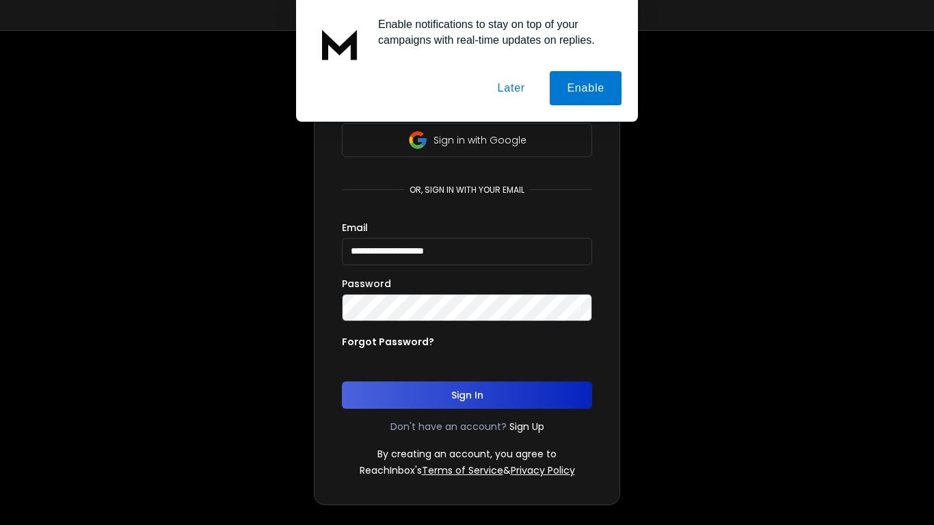
type input "**********"
click at [467, 395] on button "Sign In" at bounding box center [467, 395] width 250 height 27
